Goal: Information Seeking & Learning: Check status

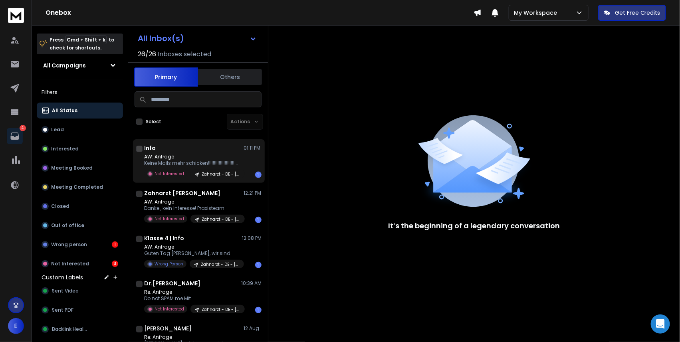
click at [218, 155] on p "AW: Anfrage" at bounding box center [192, 157] width 96 height 6
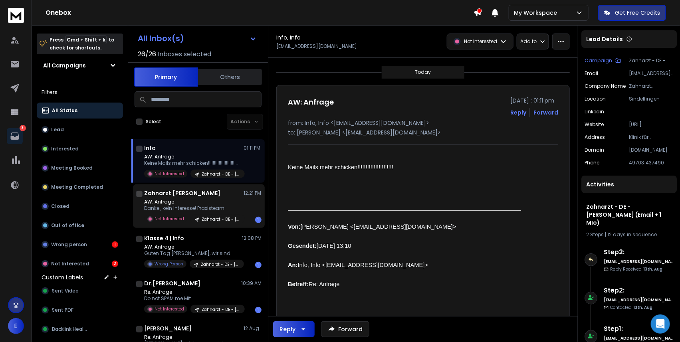
click at [208, 224] on div "Zahnarzt [PERSON_NAME] 12:21 PM AW: Anfrage Danke , kein Interesse! Praxisteam …" at bounding box center [199, 207] width 132 height 44
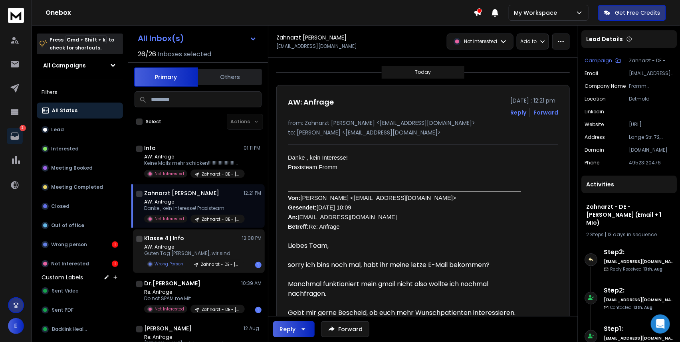
click at [214, 239] on div "Klasse 4 | Info 12:08 PM" at bounding box center [202, 238] width 117 height 8
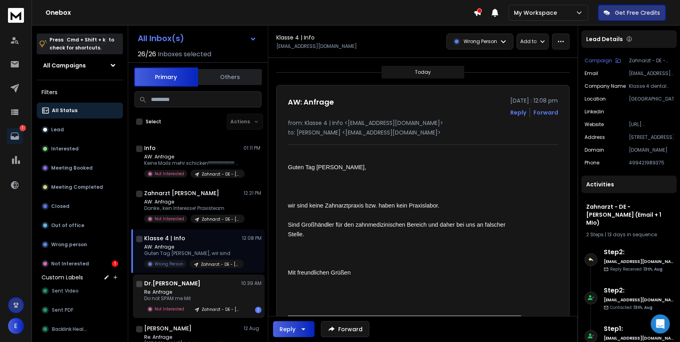
click at [227, 280] on div "Dr.[PERSON_NAME] 10:39 AM" at bounding box center [202, 284] width 117 height 8
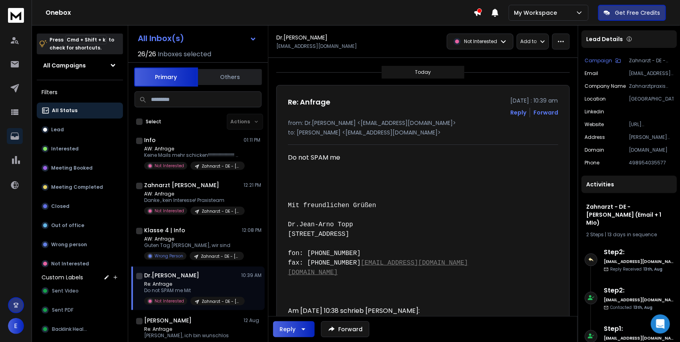
scroll to position [8, 0]
click at [650, 121] on p "[URL][DOMAIN_NAME]" at bounding box center [651, 124] width 45 height 6
click at [17, 81] on link at bounding box center [15, 88] width 16 height 16
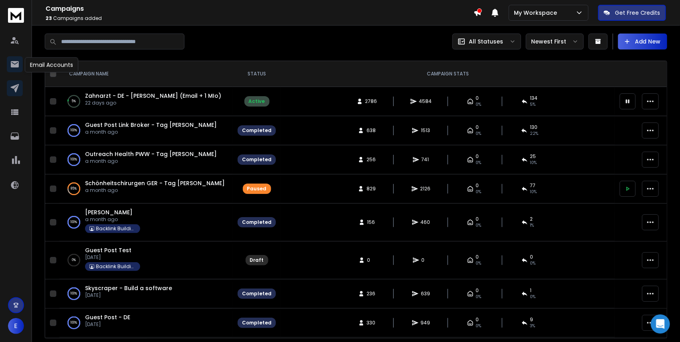
click at [13, 67] on icon at bounding box center [15, 64] width 8 height 6
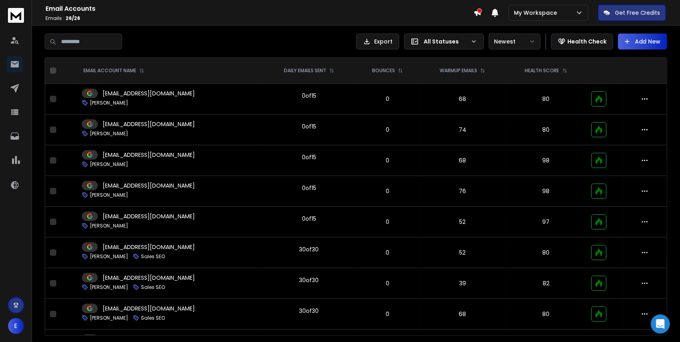
click at [261, 93] on td "[EMAIL_ADDRESS][DOMAIN_NAME] [PERSON_NAME]" at bounding box center [169, 99] width 185 height 31
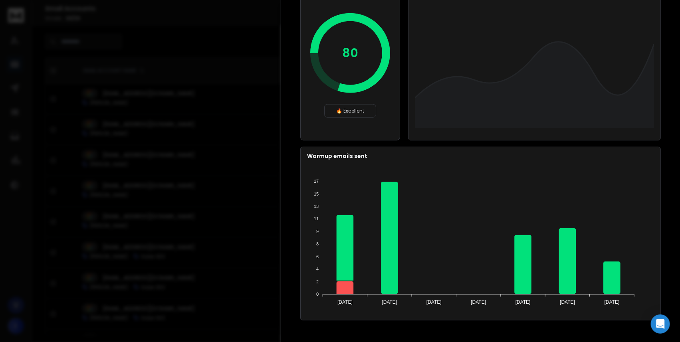
scroll to position [286, 0]
click at [269, 199] on div at bounding box center [340, 171] width 680 height 342
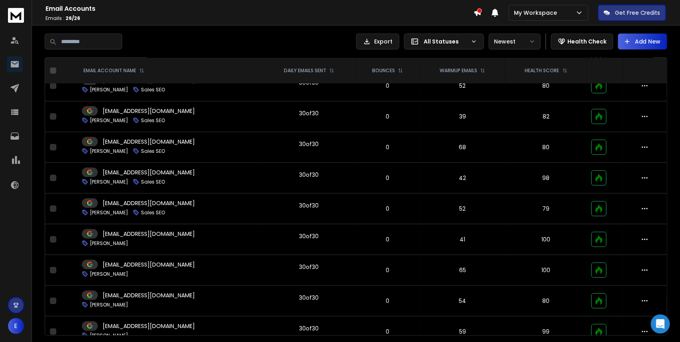
scroll to position [166, 0]
click at [326, 67] on th "DAILY EMAILS SENT" at bounding box center [308, 71] width 93 height 26
click at [326, 69] on p "DAILY EMAILS SENT" at bounding box center [305, 70] width 42 height 6
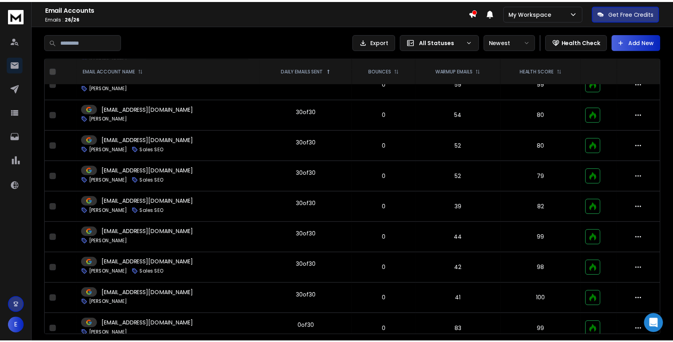
scroll to position [0, 0]
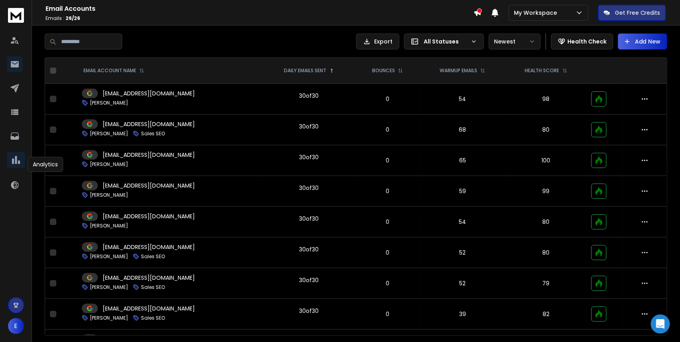
click at [16, 164] on icon at bounding box center [16, 160] width 8 height 8
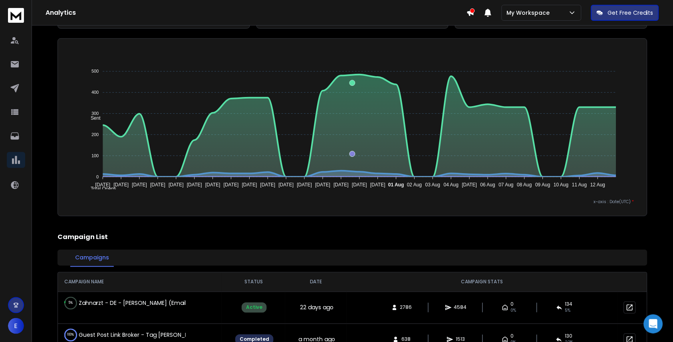
scroll to position [12, 0]
